Goal: Task Accomplishment & Management: Use online tool/utility

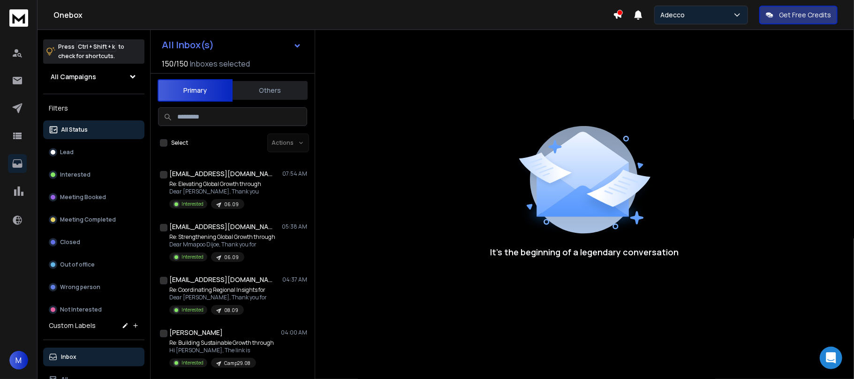
click at [687, 14] on p "Adecco" at bounding box center [674, 14] width 28 height 9
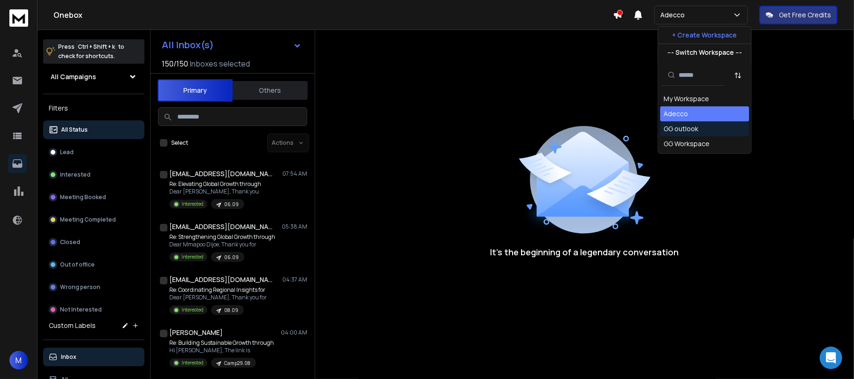
click at [674, 128] on div "GG outlook" at bounding box center [681, 128] width 35 height 9
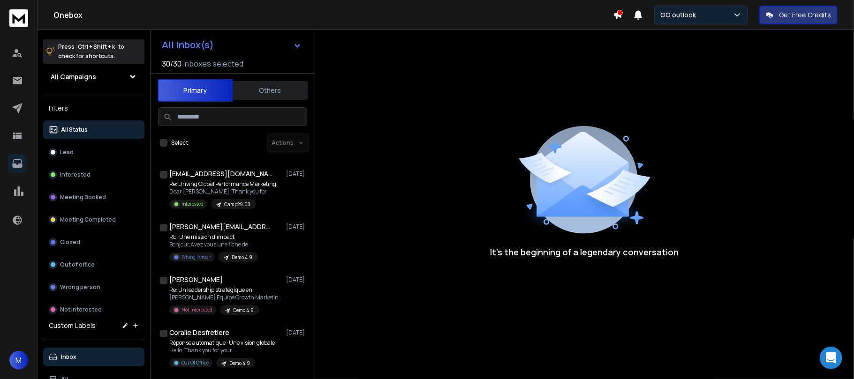
click at [681, 15] on p "GG outlook" at bounding box center [679, 14] width 39 height 9
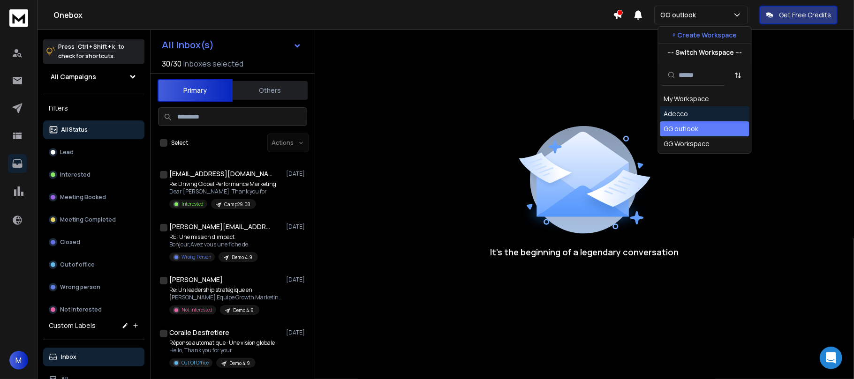
click at [680, 113] on div "Adecco" at bounding box center [676, 113] width 24 height 9
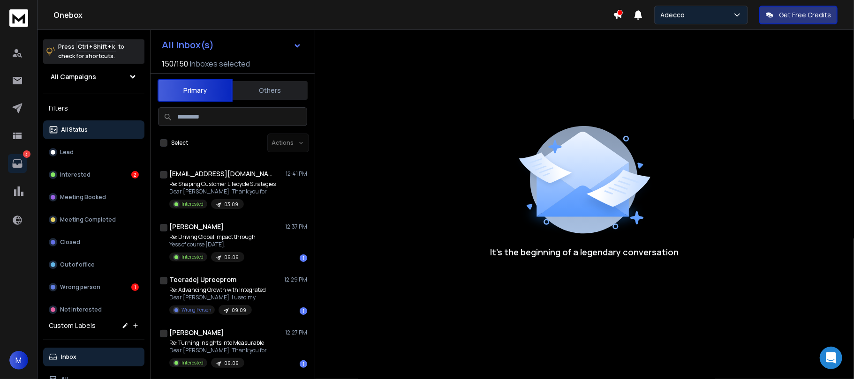
click at [672, 14] on p "Adecco" at bounding box center [674, 14] width 28 height 9
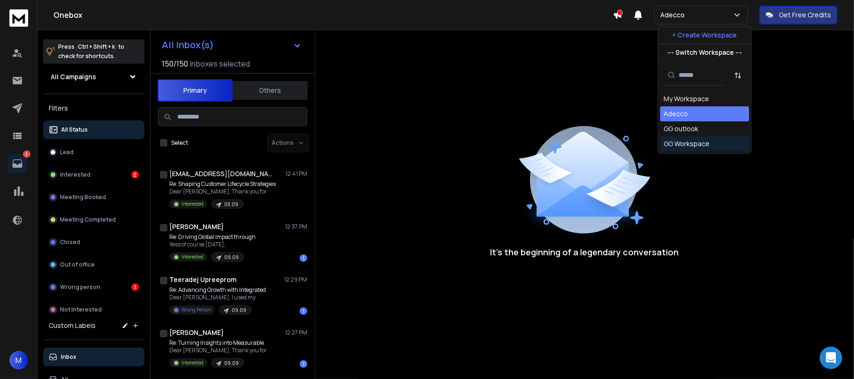
click at [676, 140] on div "GG Workspace" at bounding box center [687, 143] width 46 height 9
